Goal: Communication & Community: Answer question/provide support

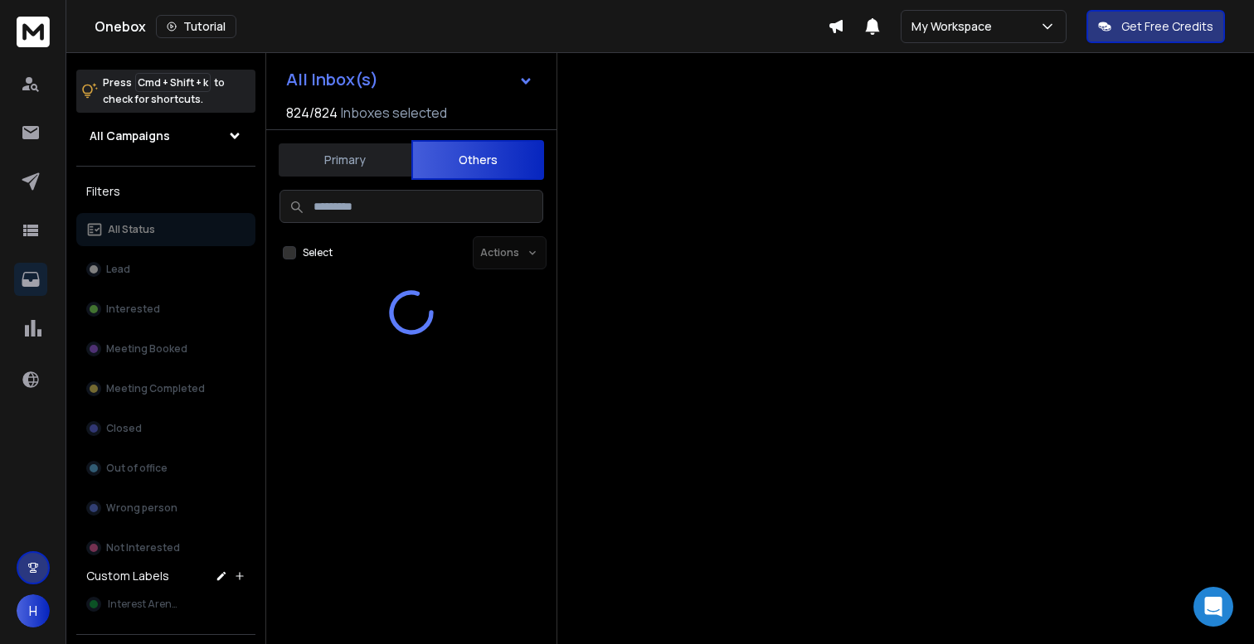
click at [372, 160] on button "Primary" at bounding box center [345, 160] width 133 height 36
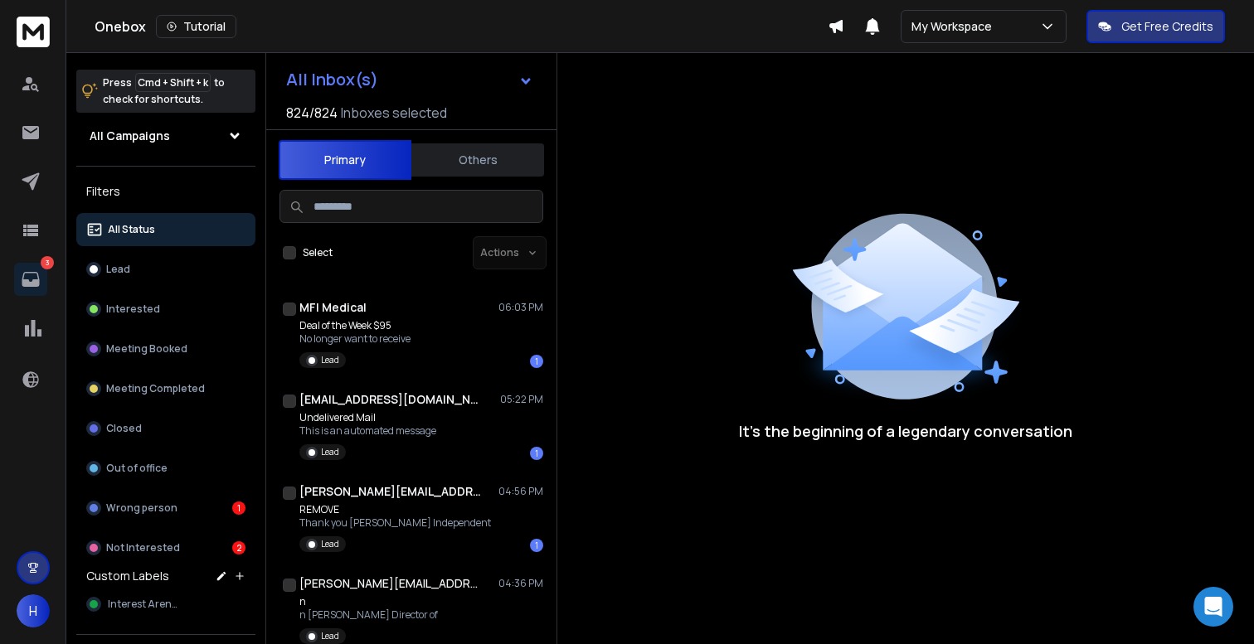
drag, startPoint x: 450, startPoint y: 156, endPoint x: 396, endPoint y: 147, distance: 54.7
click at [450, 156] on button "Others" at bounding box center [477, 160] width 133 height 36
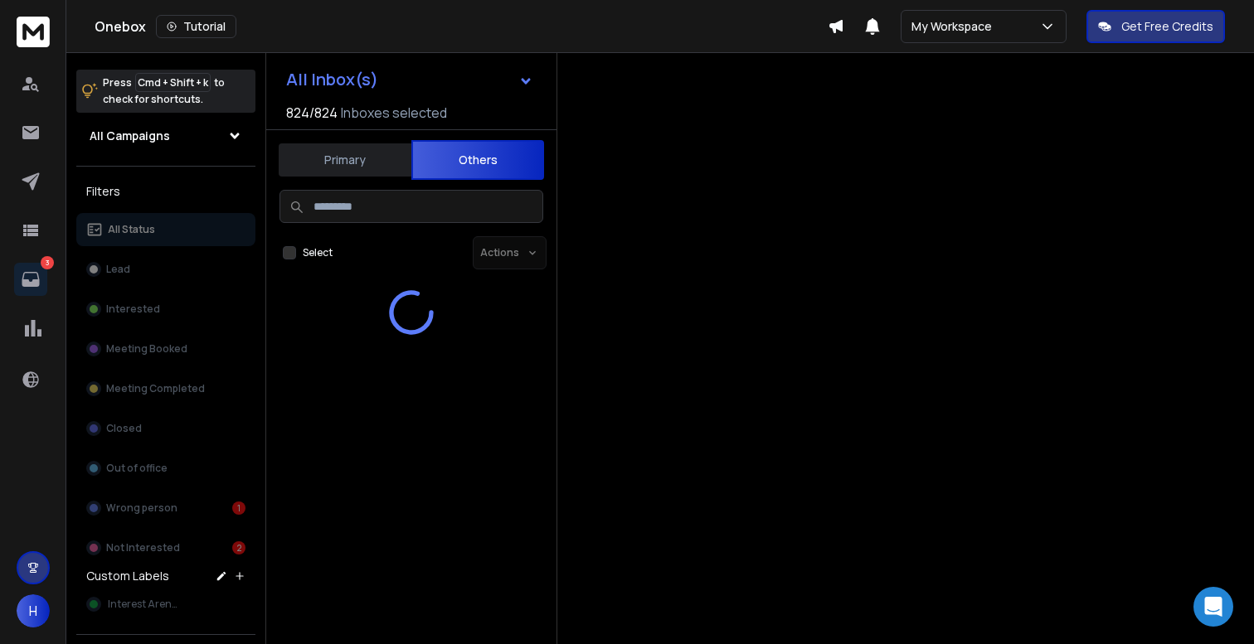
click at [309, 143] on button "Primary" at bounding box center [345, 160] width 133 height 36
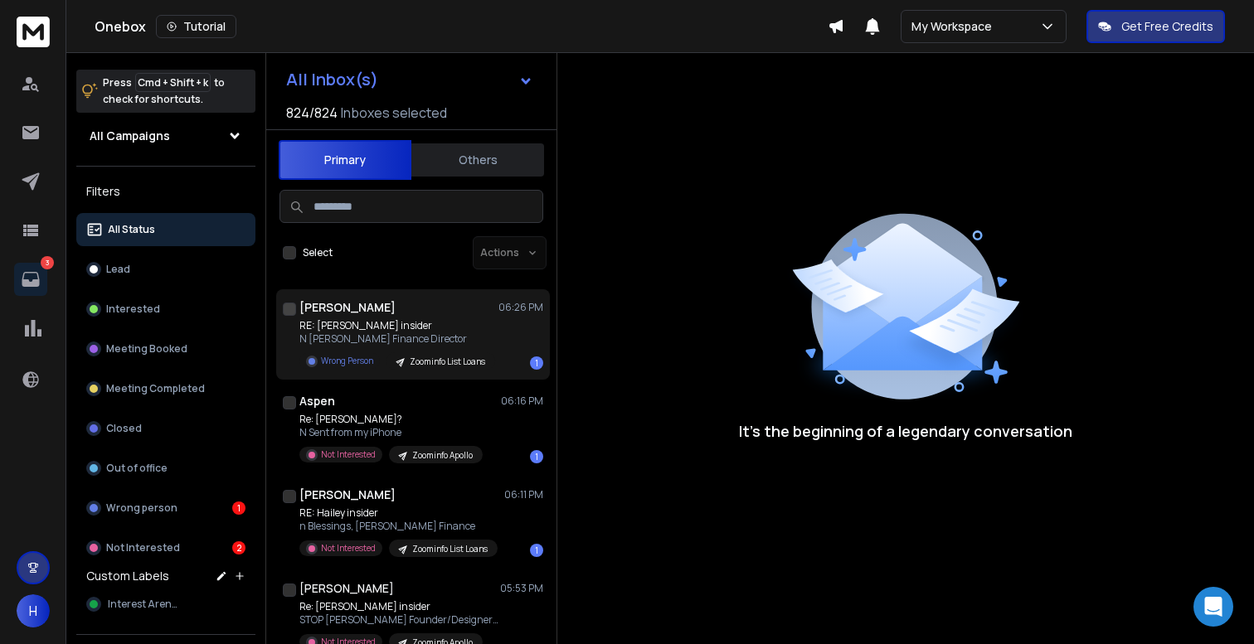
click at [411, 312] on div "[PERSON_NAME] 06:26 PM" at bounding box center [421, 307] width 244 height 17
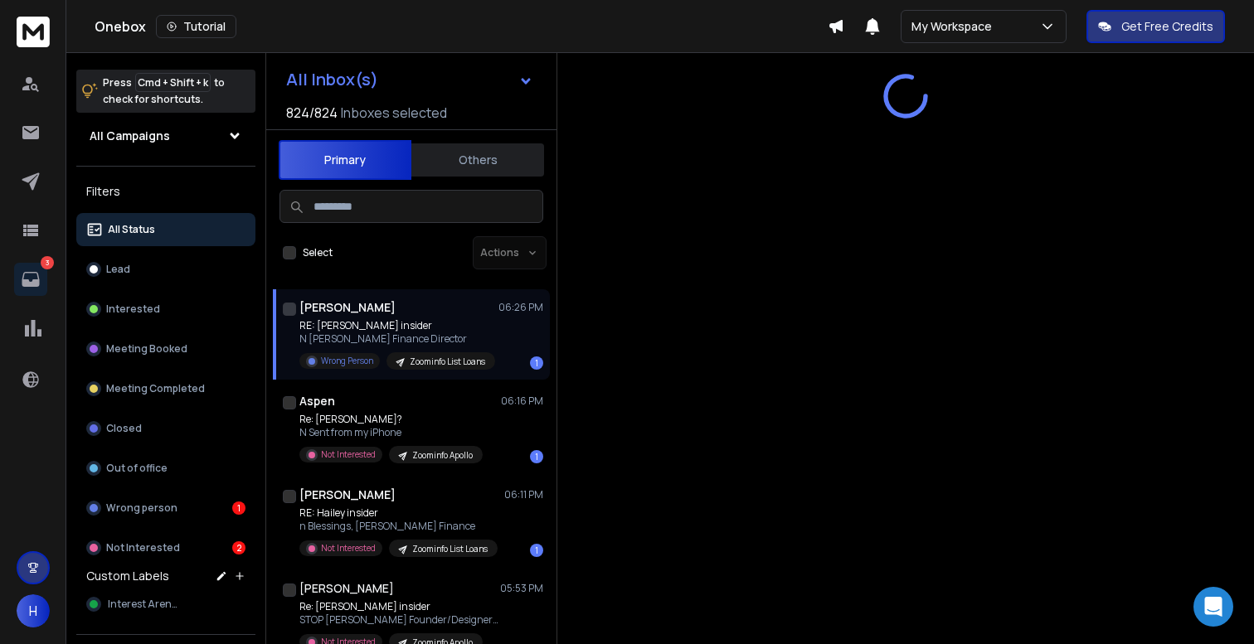
click at [411, 312] on div "[PERSON_NAME] 06:26 PM" at bounding box center [421, 307] width 244 height 17
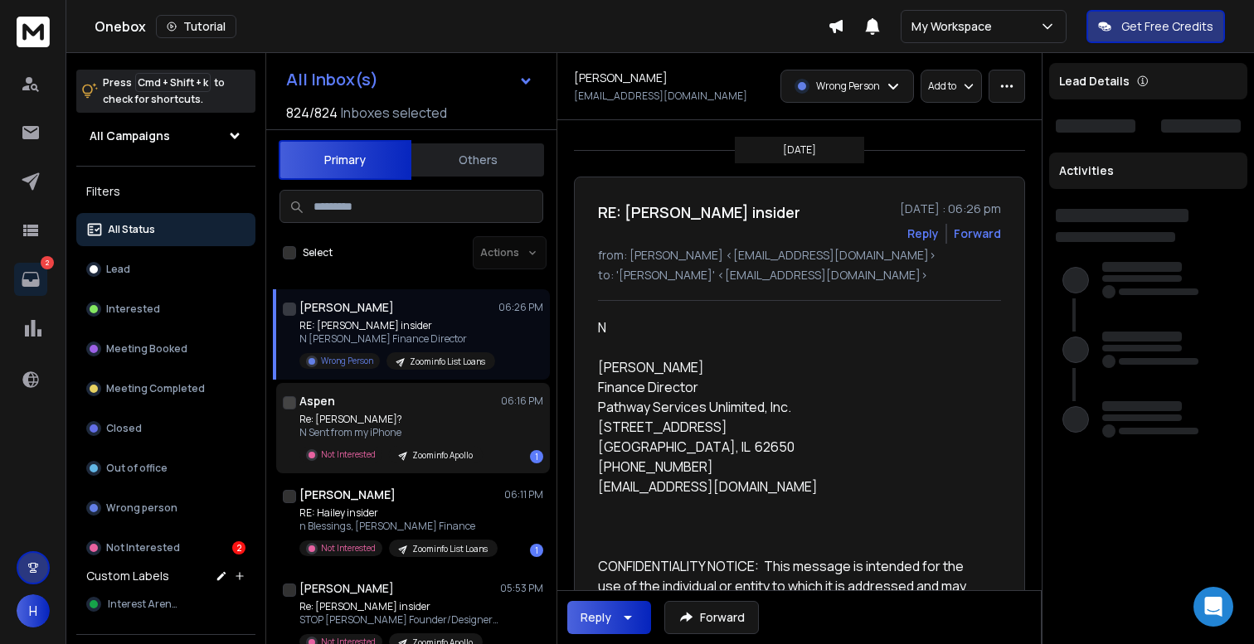
click at [425, 432] on p "N Sent from my iPhone" at bounding box center [390, 432] width 183 height 13
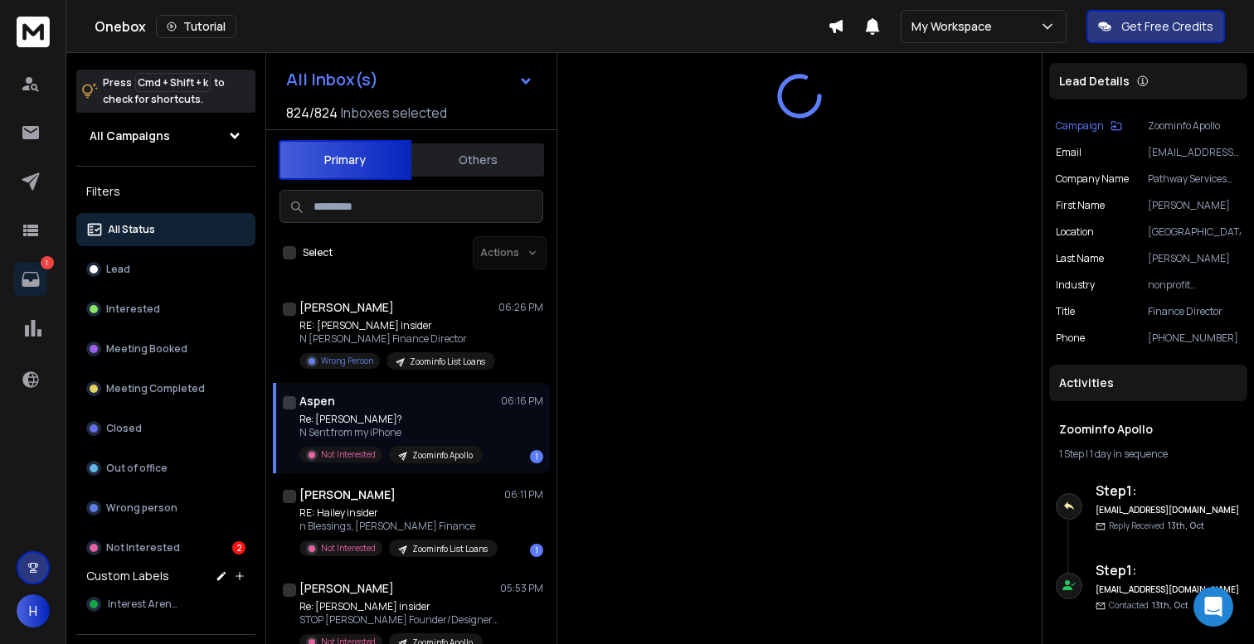
click at [425, 432] on p "N Sent from my iPhone" at bounding box center [390, 432] width 183 height 13
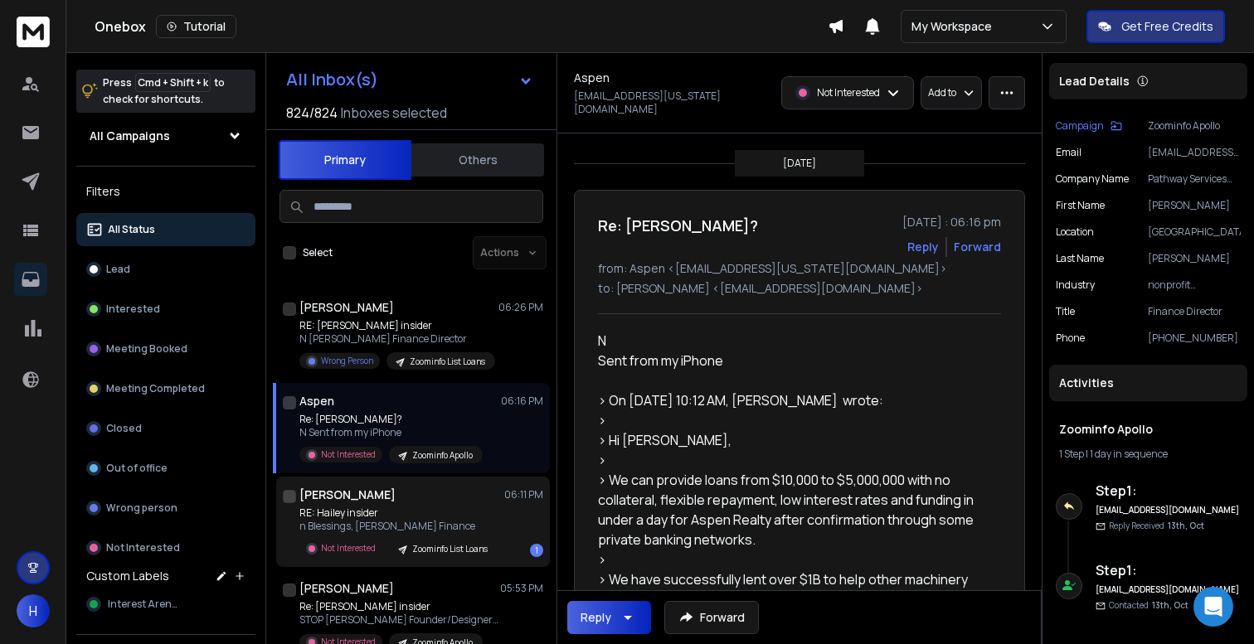
click at [427, 512] on p "RE: Hailey insider" at bounding box center [398, 513] width 198 height 13
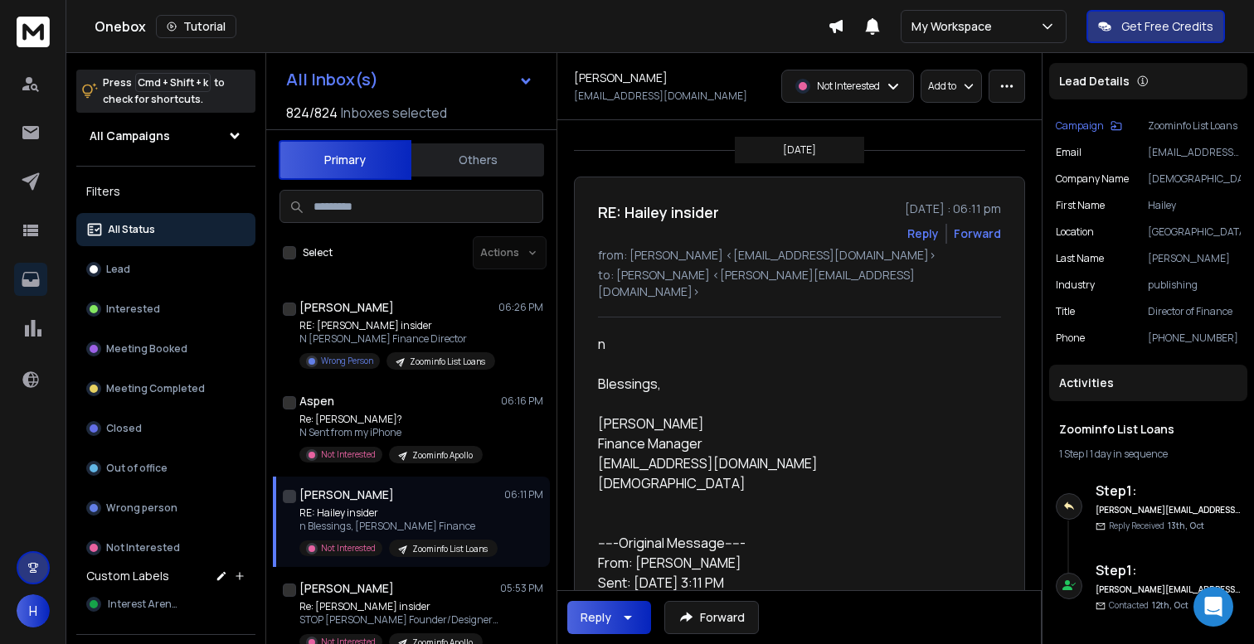
click at [457, 173] on button "Others" at bounding box center [477, 160] width 133 height 36
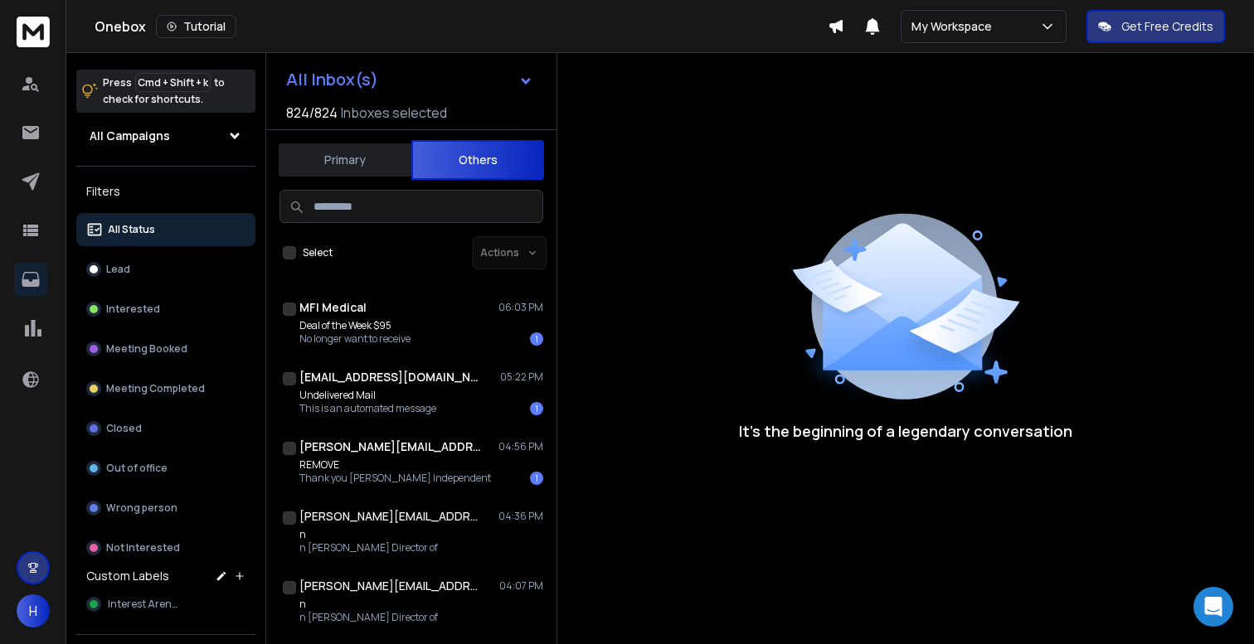
click at [377, 159] on button "Primary" at bounding box center [345, 160] width 133 height 36
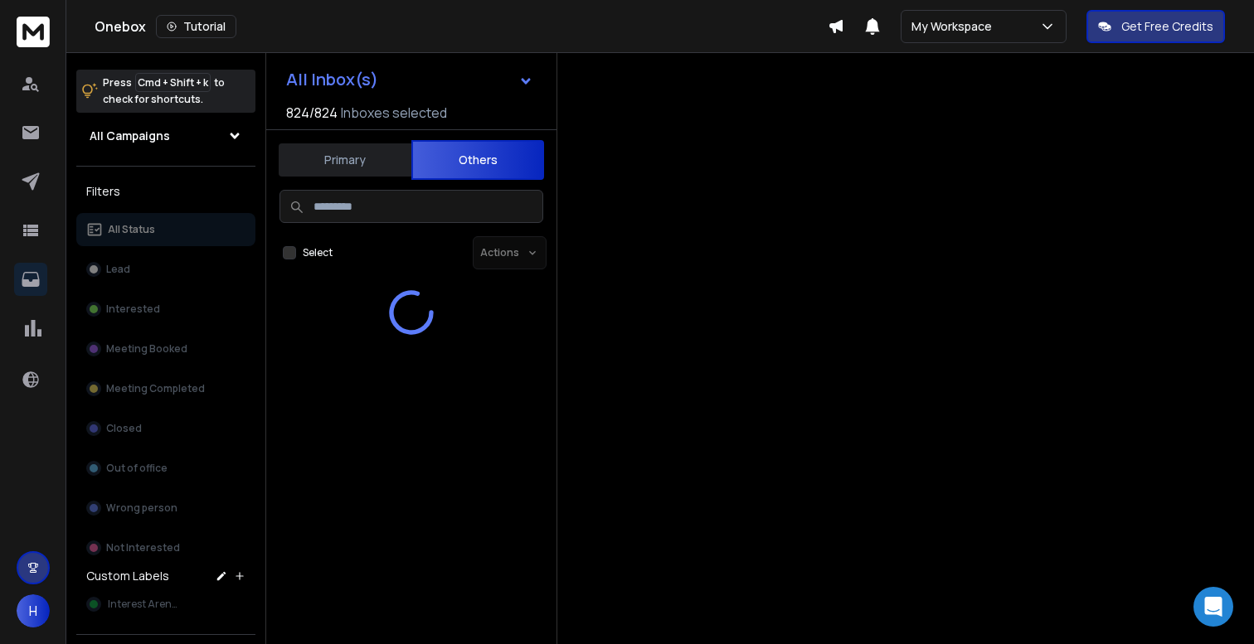
click at [447, 164] on button "Others" at bounding box center [477, 160] width 133 height 40
click at [367, 166] on button "Primary" at bounding box center [345, 160] width 133 height 36
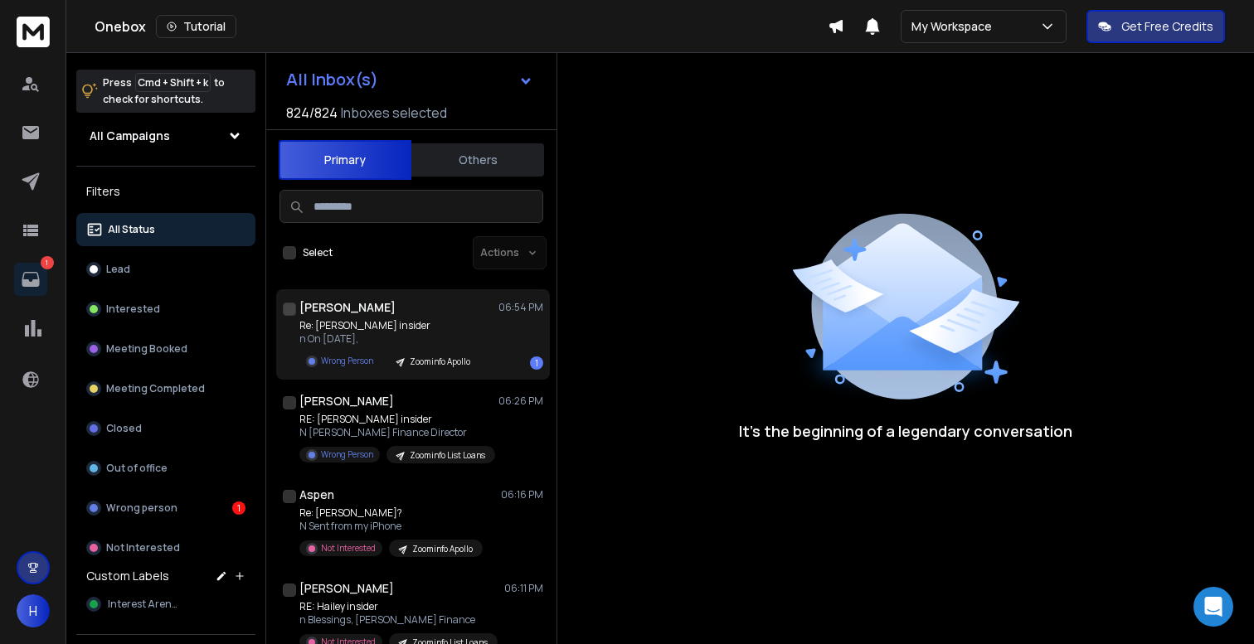
click at [460, 290] on div "[PERSON_NAME] 06:54 PM Re: [PERSON_NAME] insider n On [DATE], Wrong Person Zoom…" at bounding box center [413, 334] width 274 height 90
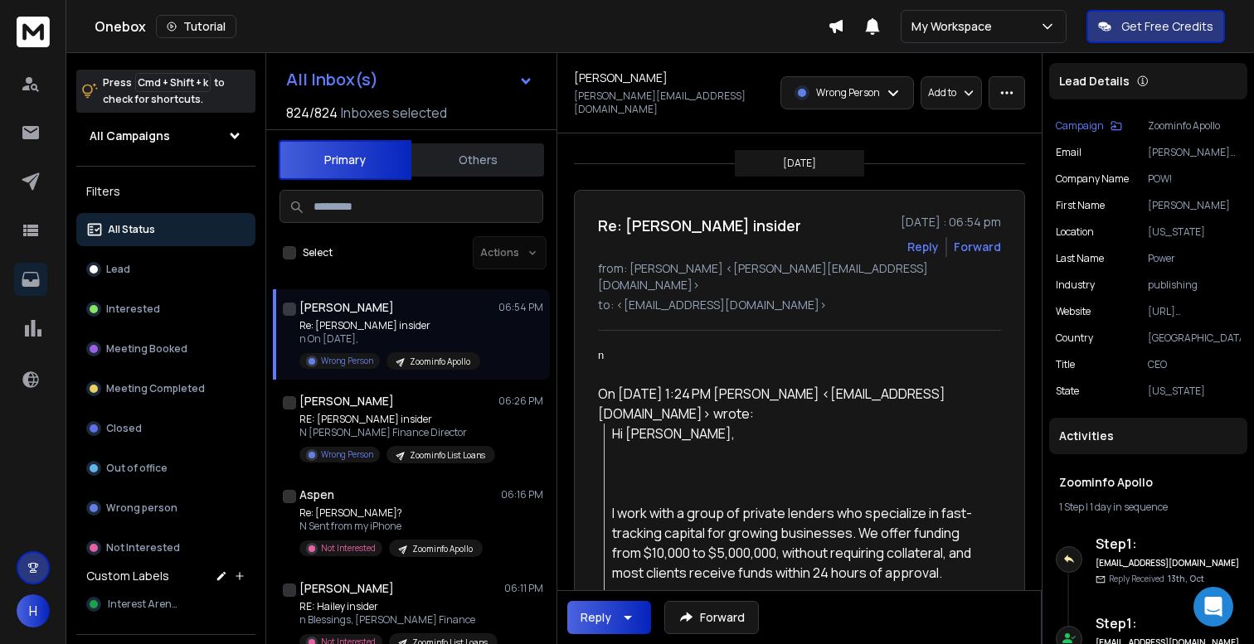
click at [460, 133] on div "All Inbox(s) 824 / 824 Inboxes selected Primary Others Select Actions [PERSON_N…" at bounding box center [411, 375] width 290 height 644
click at [460, 152] on button "Others" at bounding box center [477, 160] width 133 height 36
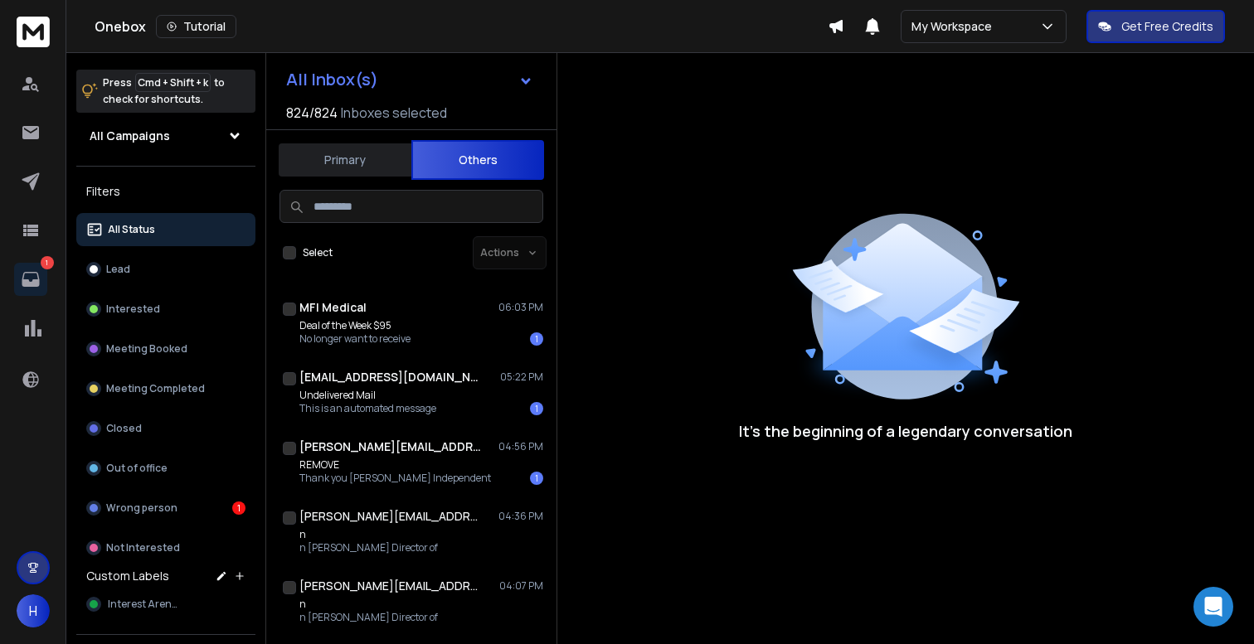
click at [367, 159] on button "Primary" at bounding box center [345, 160] width 133 height 36
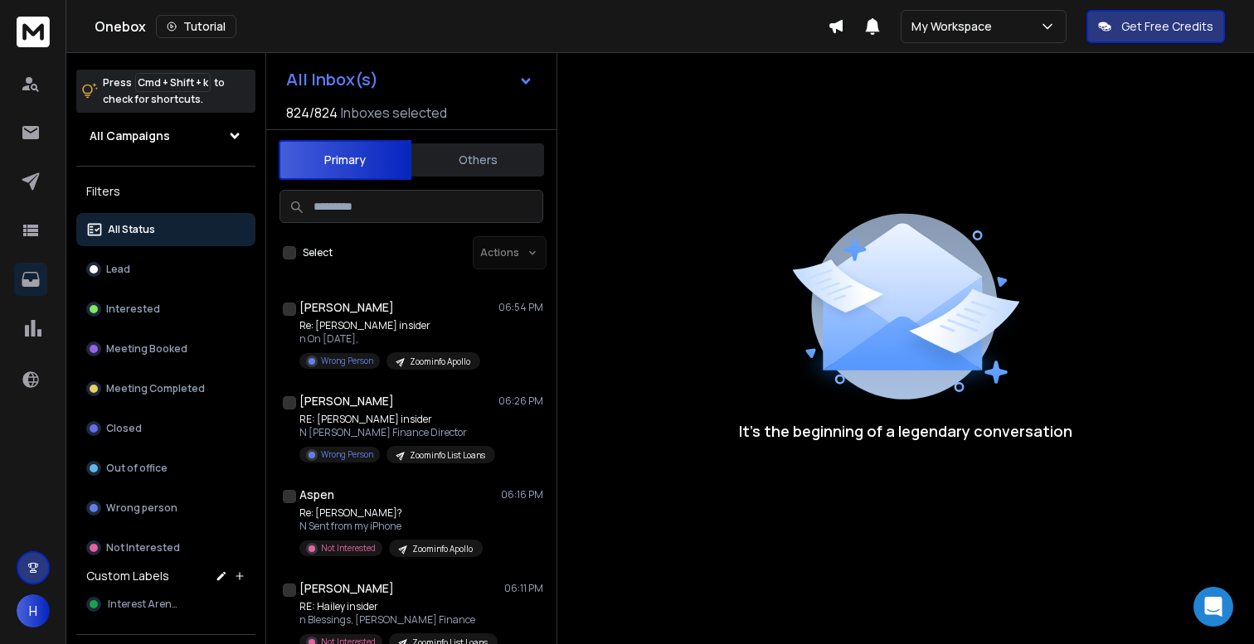
click at [485, 169] on button "Others" at bounding box center [477, 160] width 133 height 36
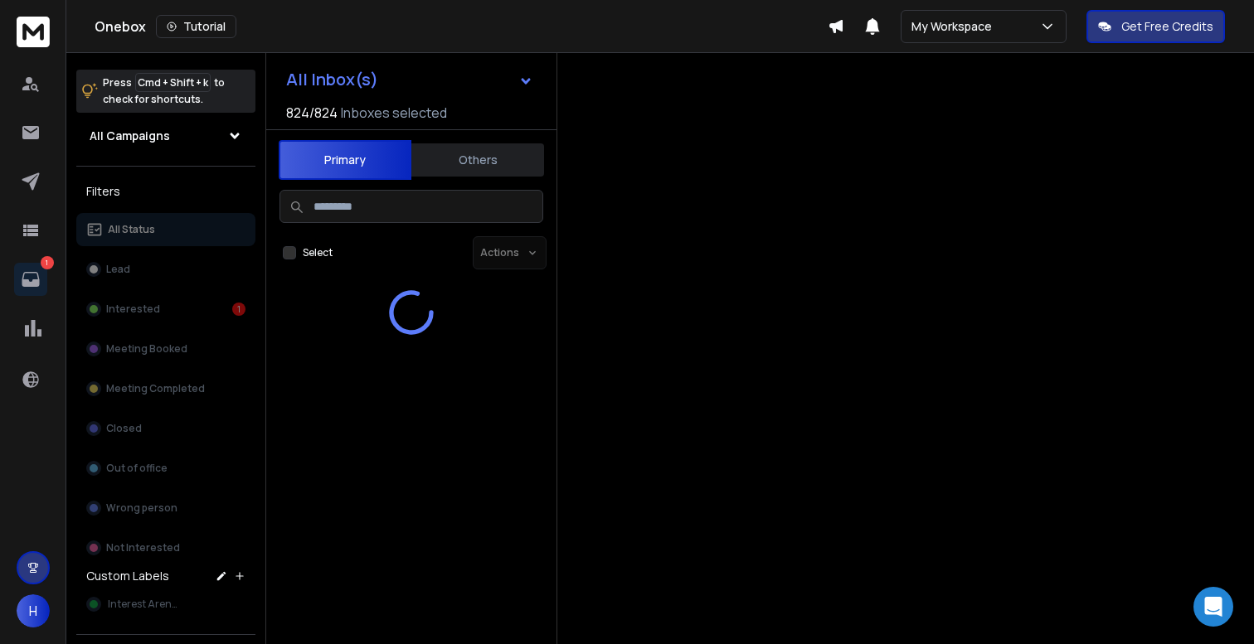
click at [358, 163] on button "Primary" at bounding box center [345, 160] width 133 height 40
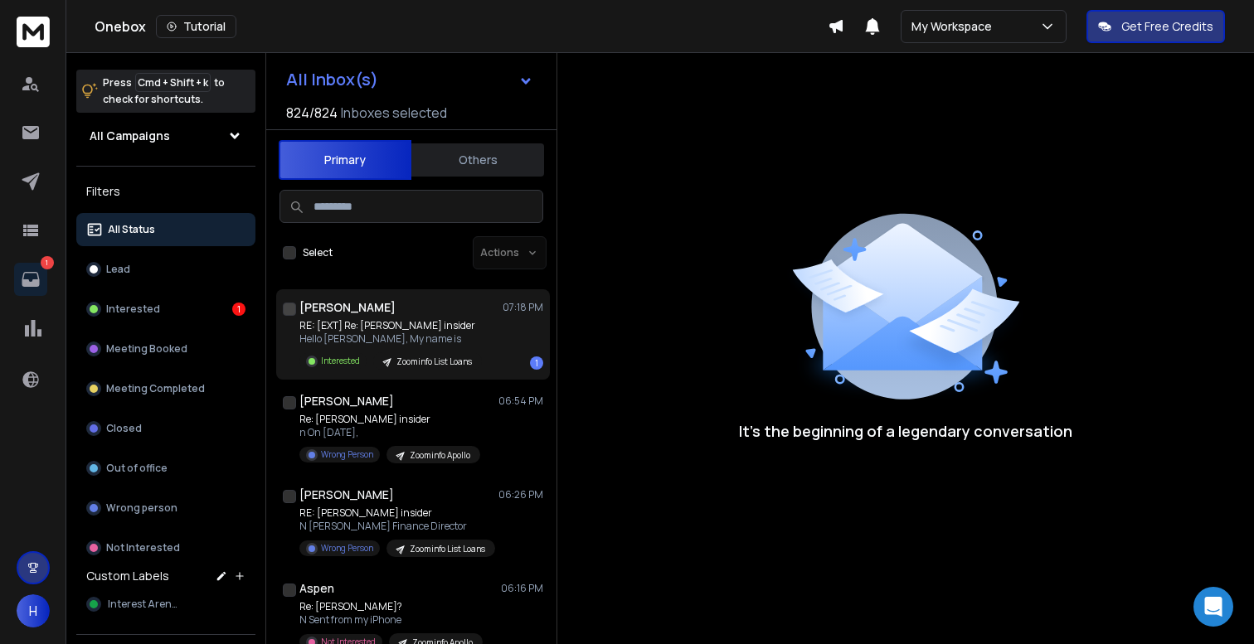
click at [459, 307] on div "[PERSON_NAME] 07:18 PM" at bounding box center [421, 307] width 244 height 17
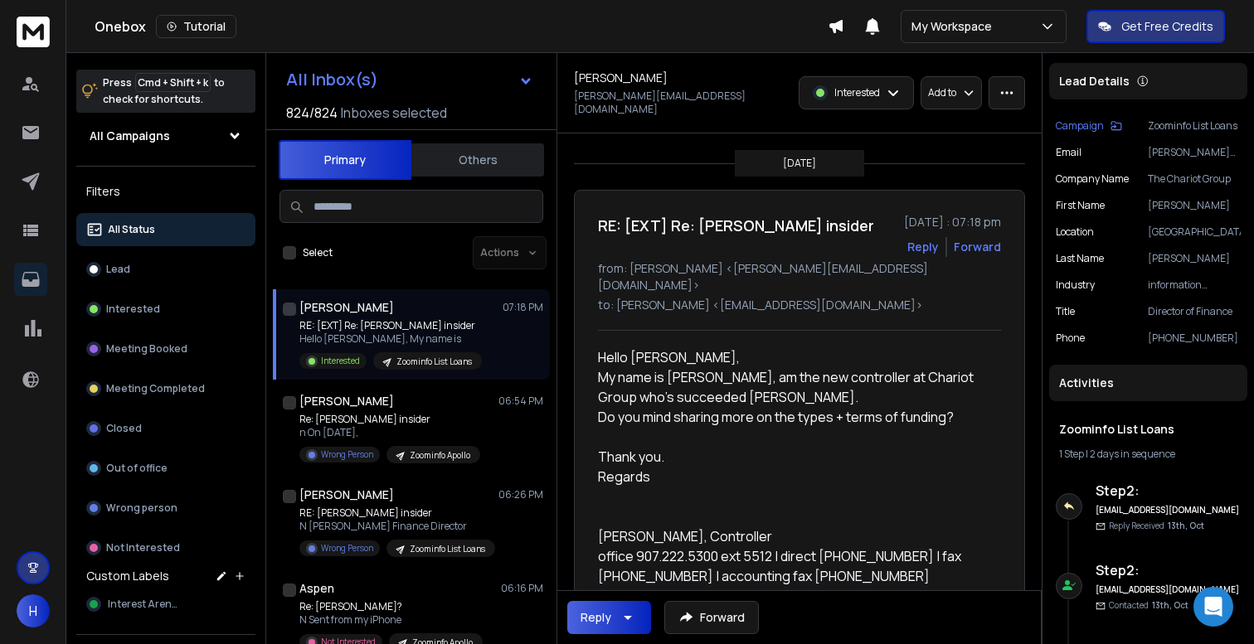
scroll to position [35, 0]
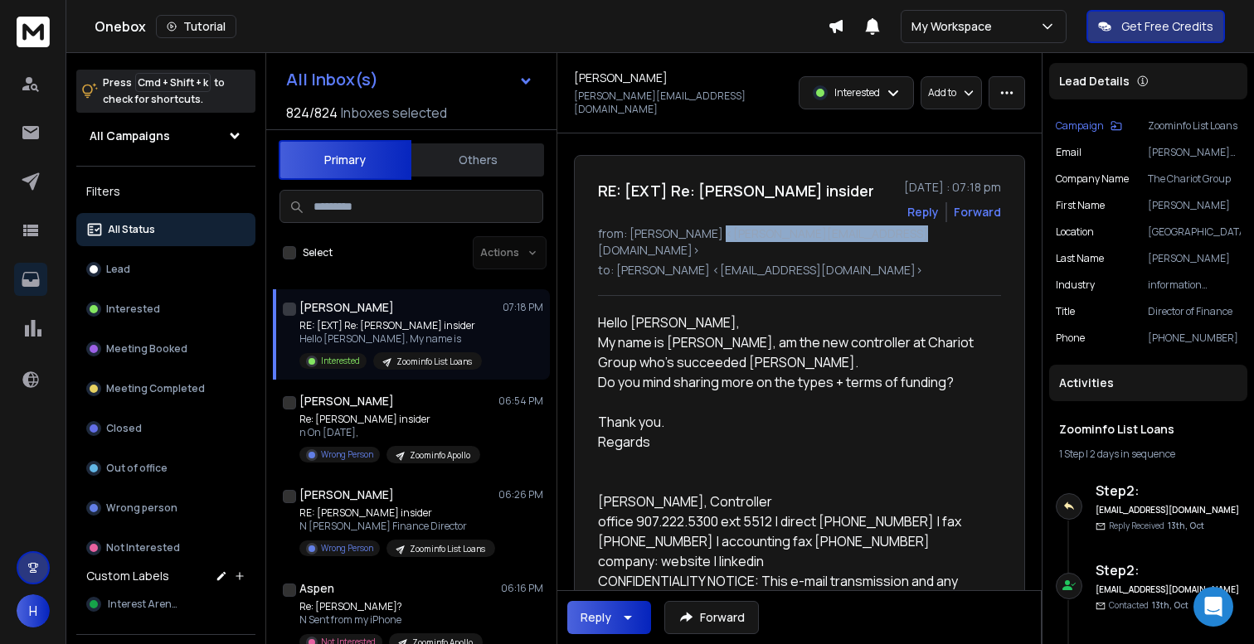
drag, startPoint x: 893, startPoint y: 222, endPoint x: 712, endPoint y: 215, distance: 181.8
click at [712, 226] on p "from: [PERSON_NAME] <[PERSON_NAME][EMAIL_ADDRESS][DOMAIN_NAME]>" at bounding box center [799, 242] width 403 height 33
copy p "[PERSON_NAME][EMAIL_ADDRESS][DOMAIN_NAME]"
click at [593, 608] on div "Reply" at bounding box center [609, 618] width 57 height 20
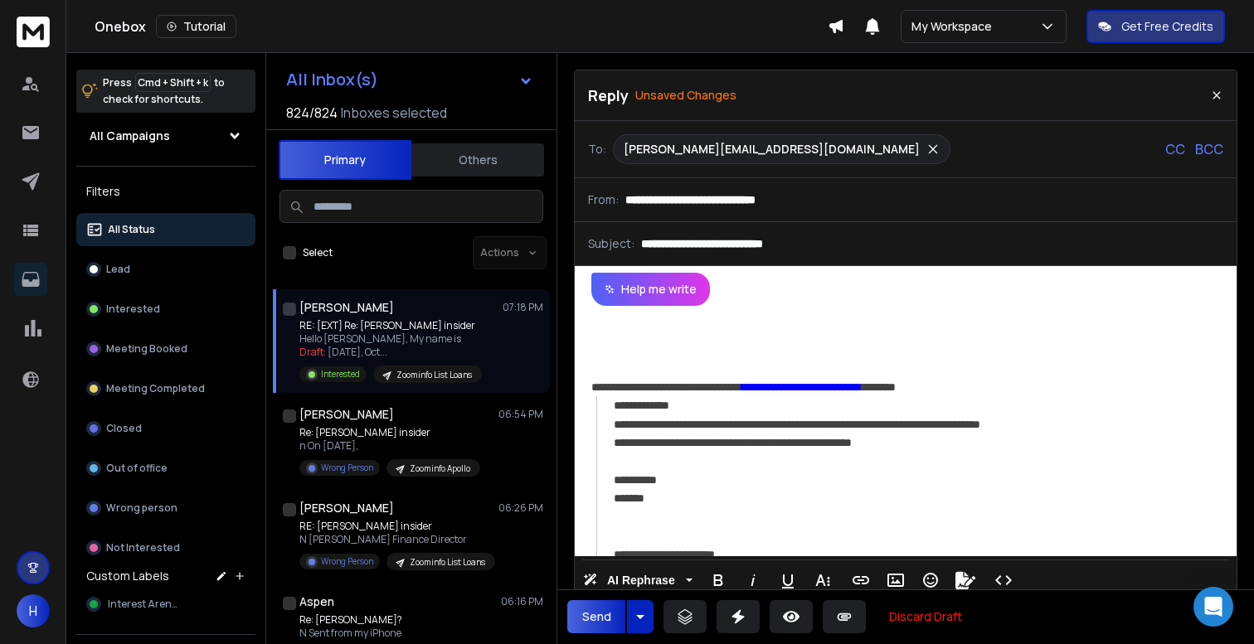
click at [882, 123] on div "To: [PERSON_NAME][EMAIL_ADDRESS][DOMAIN_NAME] CC BCC" at bounding box center [906, 149] width 662 height 56
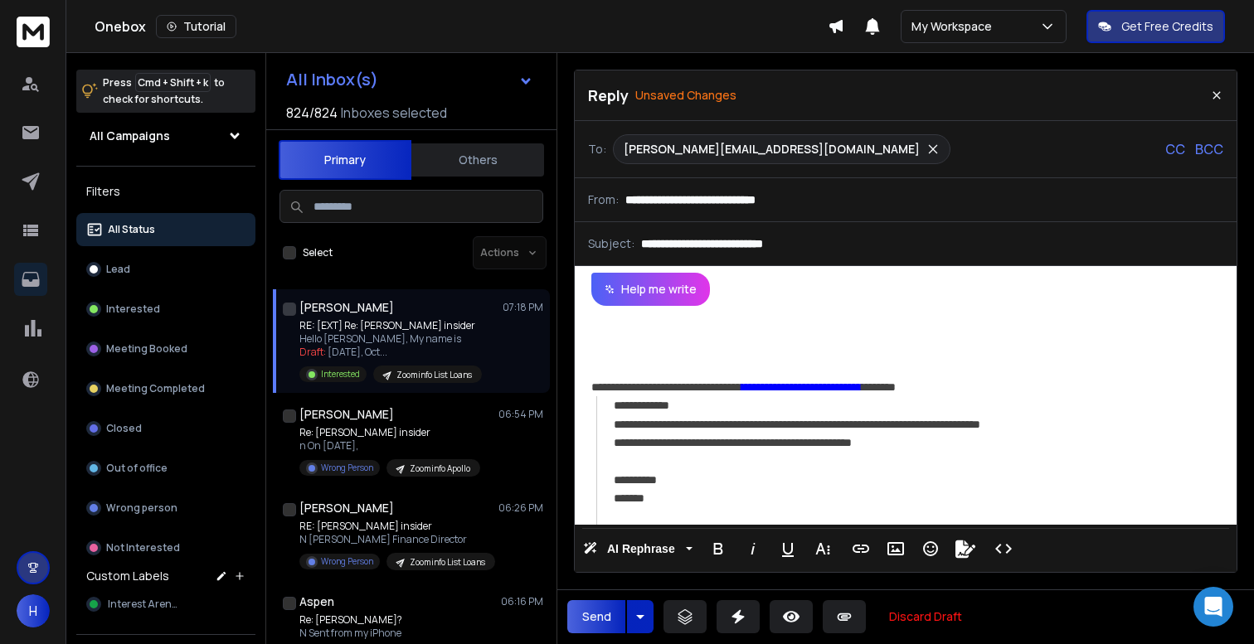
click at [957, 148] on input at bounding box center [1015, 149] width 116 height 30
paste input "**********"
type input "**********"
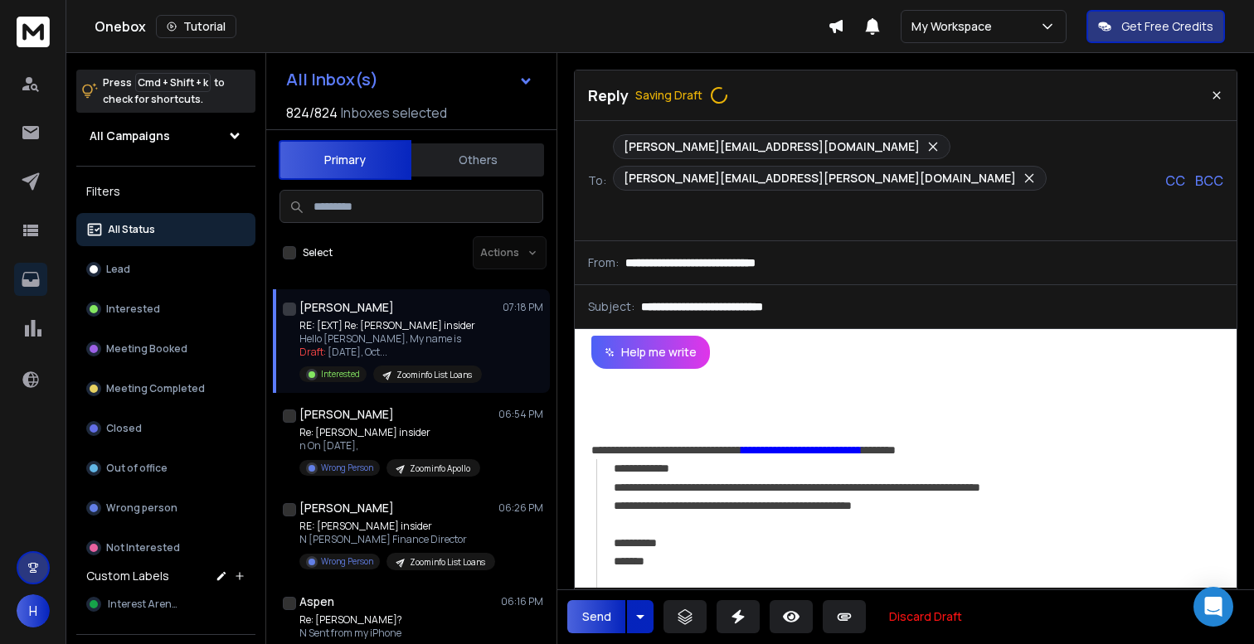
click at [689, 369] on div "**********" at bounding box center [906, 478] width 662 height 219
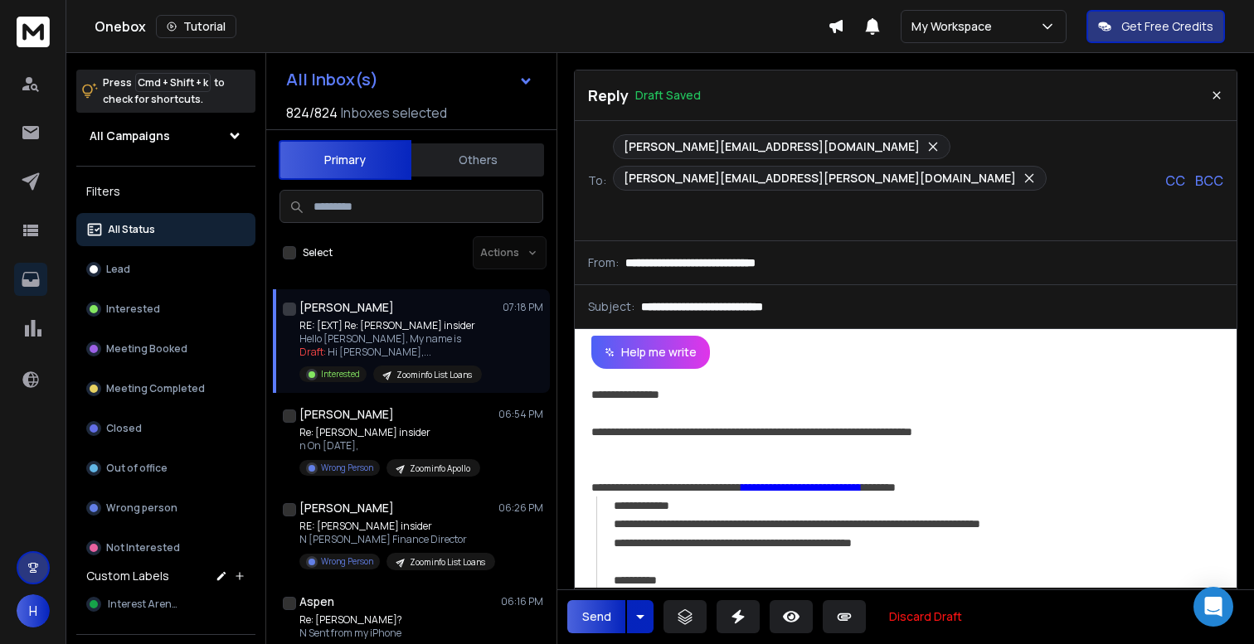
click at [584, 626] on button "Send" at bounding box center [596, 616] width 58 height 33
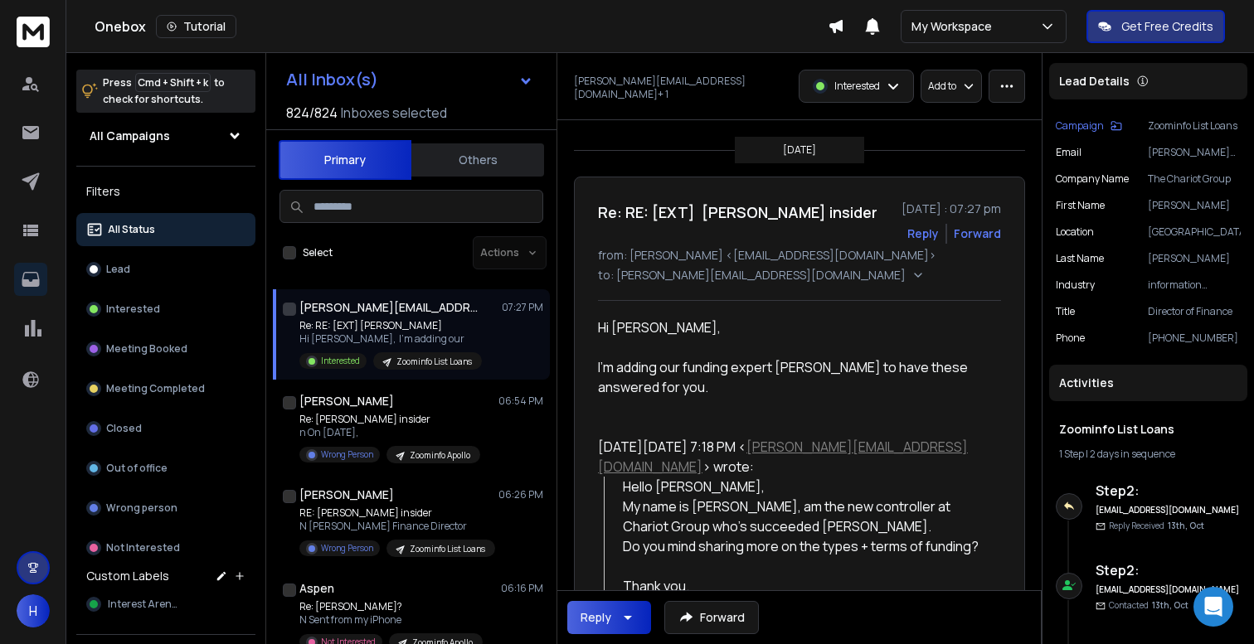
click at [435, 143] on button "Others" at bounding box center [477, 160] width 133 height 36
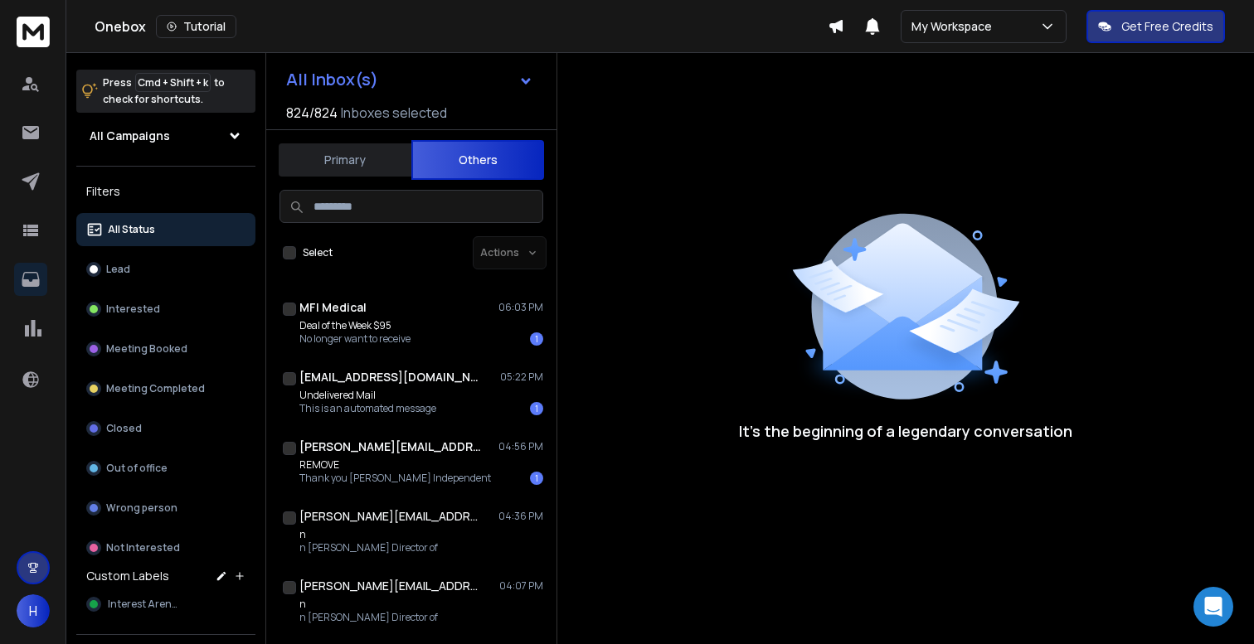
click at [382, 179] on div "Primary Others Select Actions MFI Medical 06:03 PM Deal of the Week $95 No long…" at bounding box center [411, 453] width 290 height 620
click at [377, 161] on button "Primary" at bounding box center [345, 160] width 133 height 36
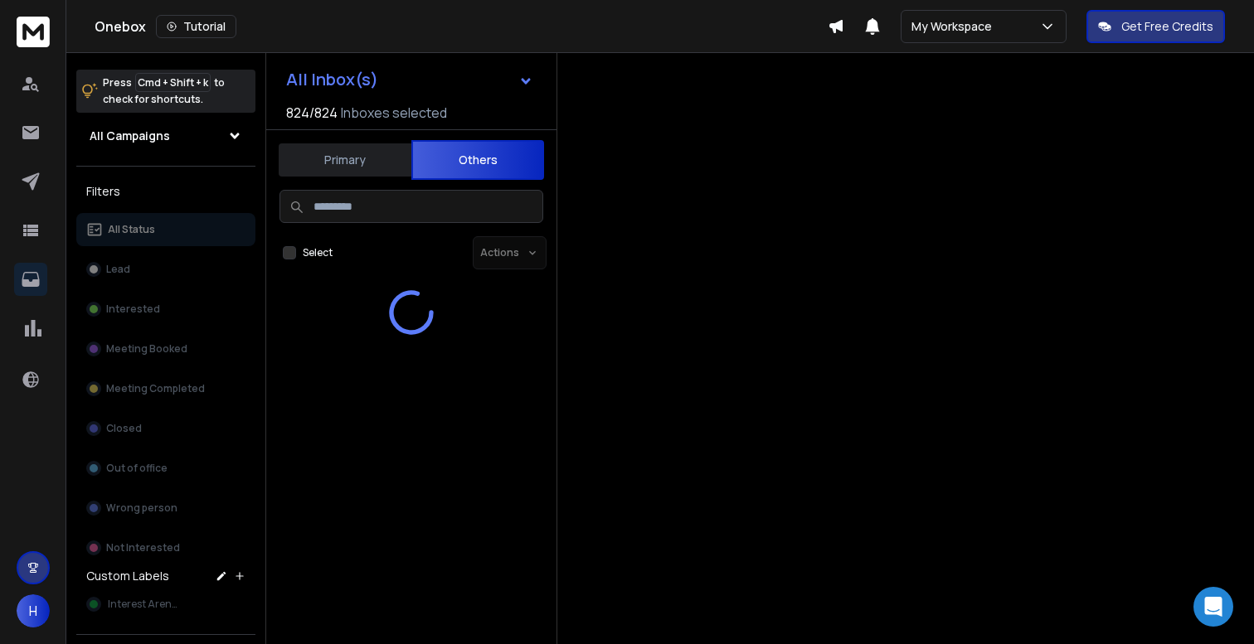
click at [450, 172] on button "Others" at bounding box center [477, 160] width 133 height 40
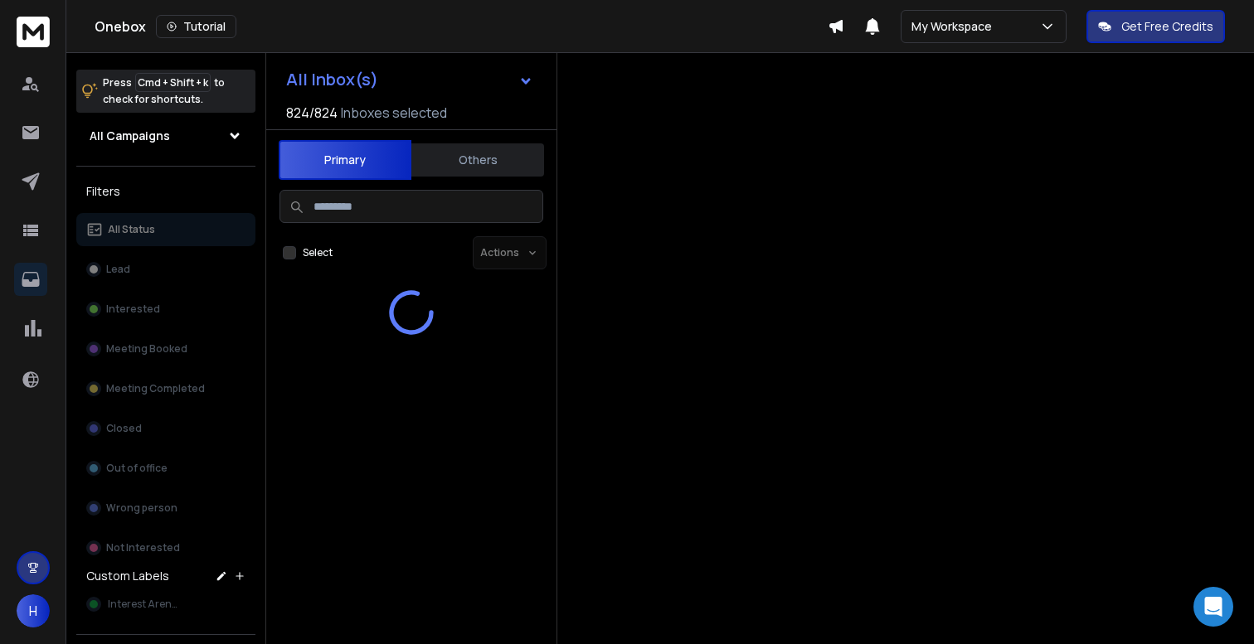
click at [366, 163] on button "Primary" at bounding box center [345, 160] width 133 height 40
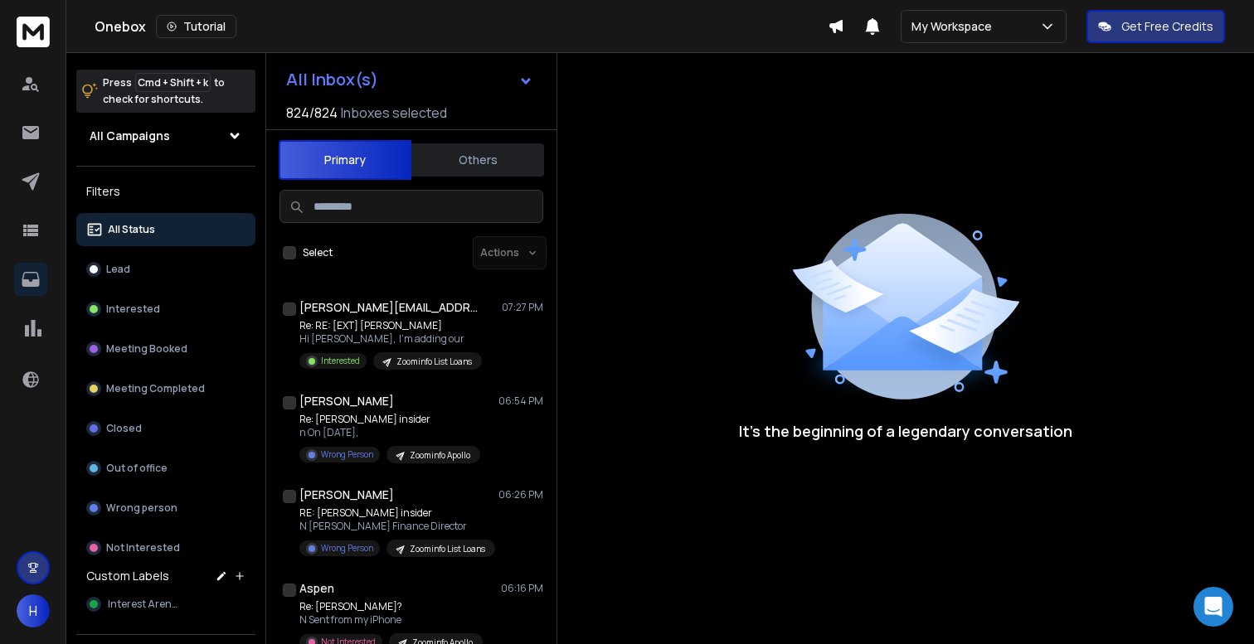
click at [467, 171] on button "Others" at bounding box center [477, 160] width 133 height 36
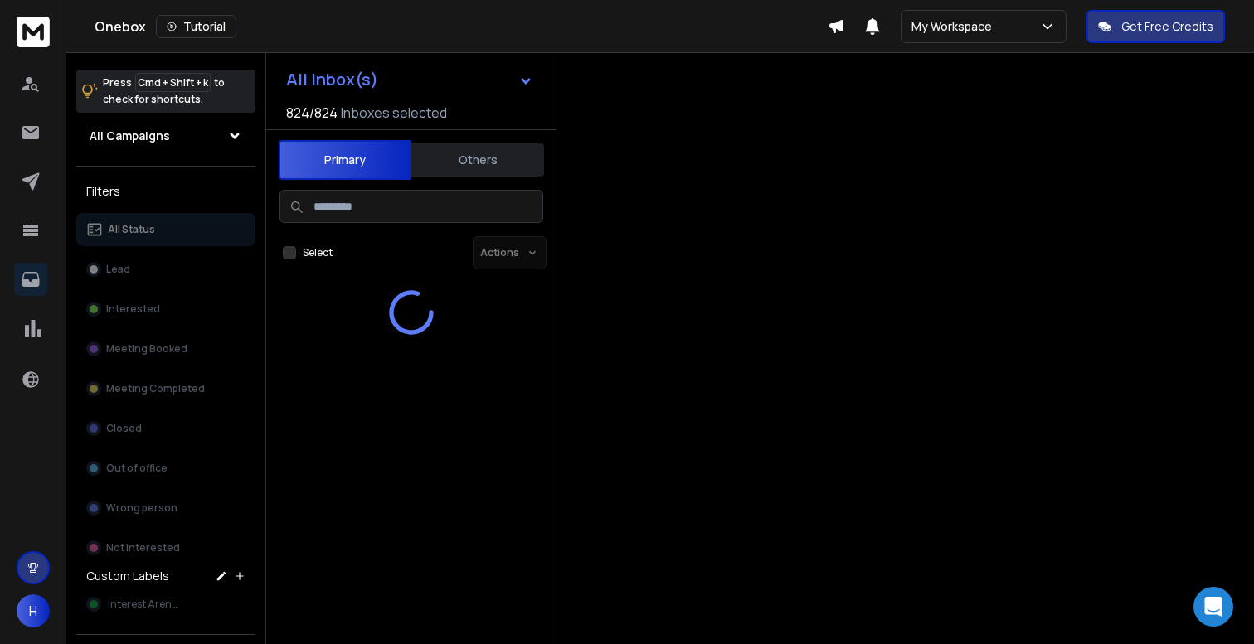
click at [344, 162] on button "Primary" at bounding box center [345, 160] width 133 height 40
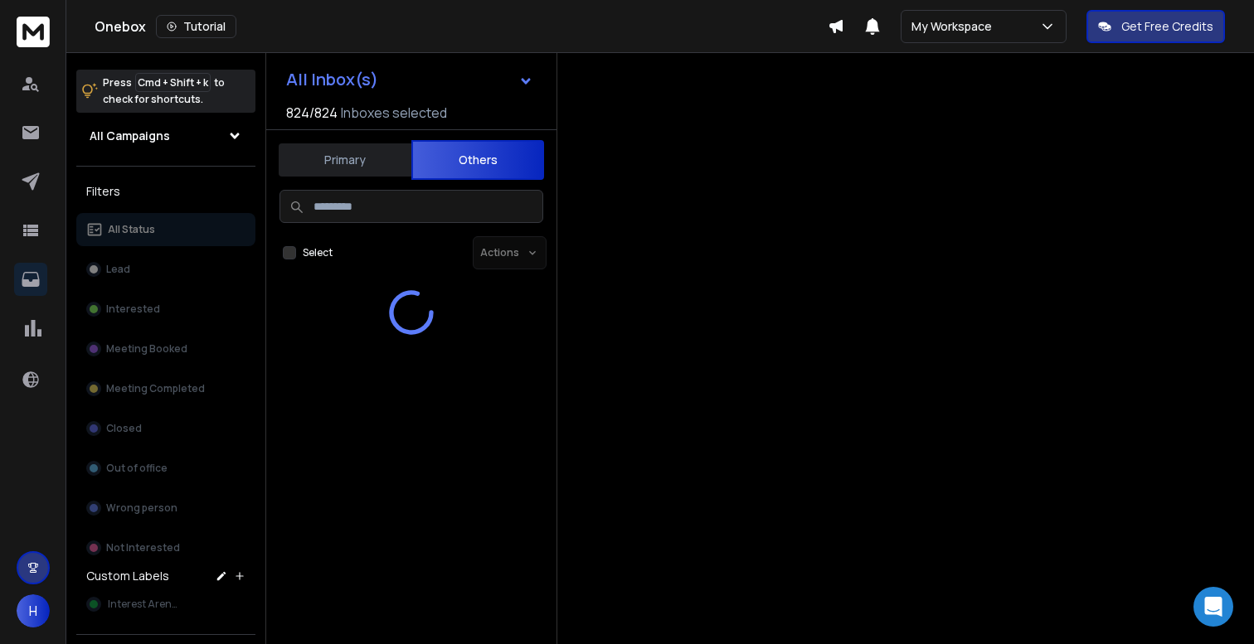
click at [465, 163] on button "Others" at bounding box center [477, 160] width 133 height 40
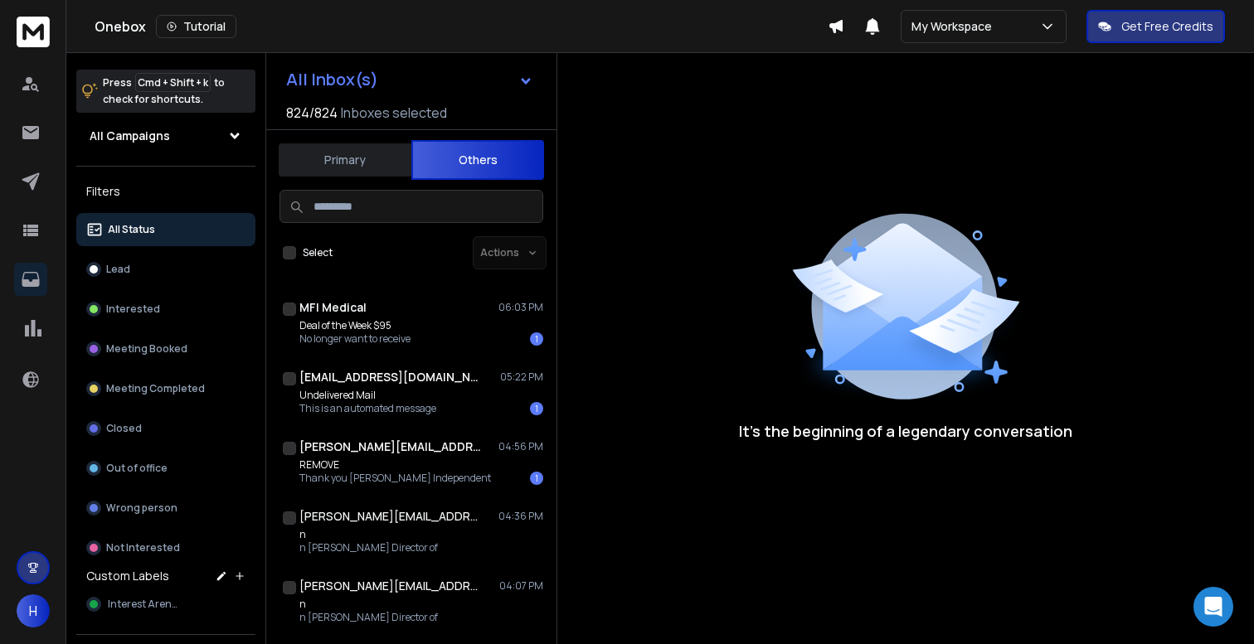
click at [357, 157] on button "Primary" at bounding box center [345, 160] width 133 height 36
